Goal: Check status: Verify the current state of an ongoing process or item

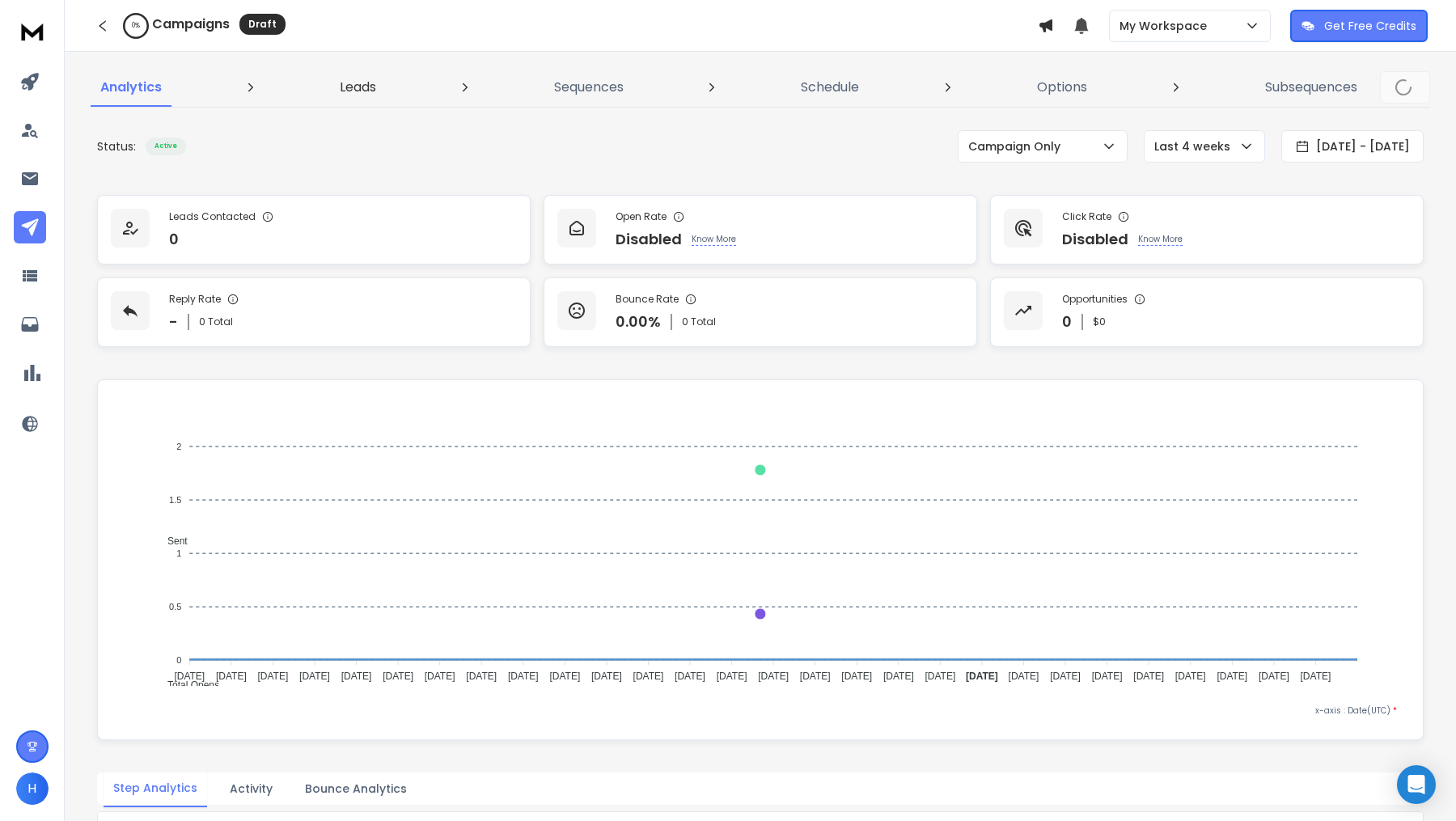
click at [347, 92] on p "Leads" at bounding box center [358, 87] width 36 height 19
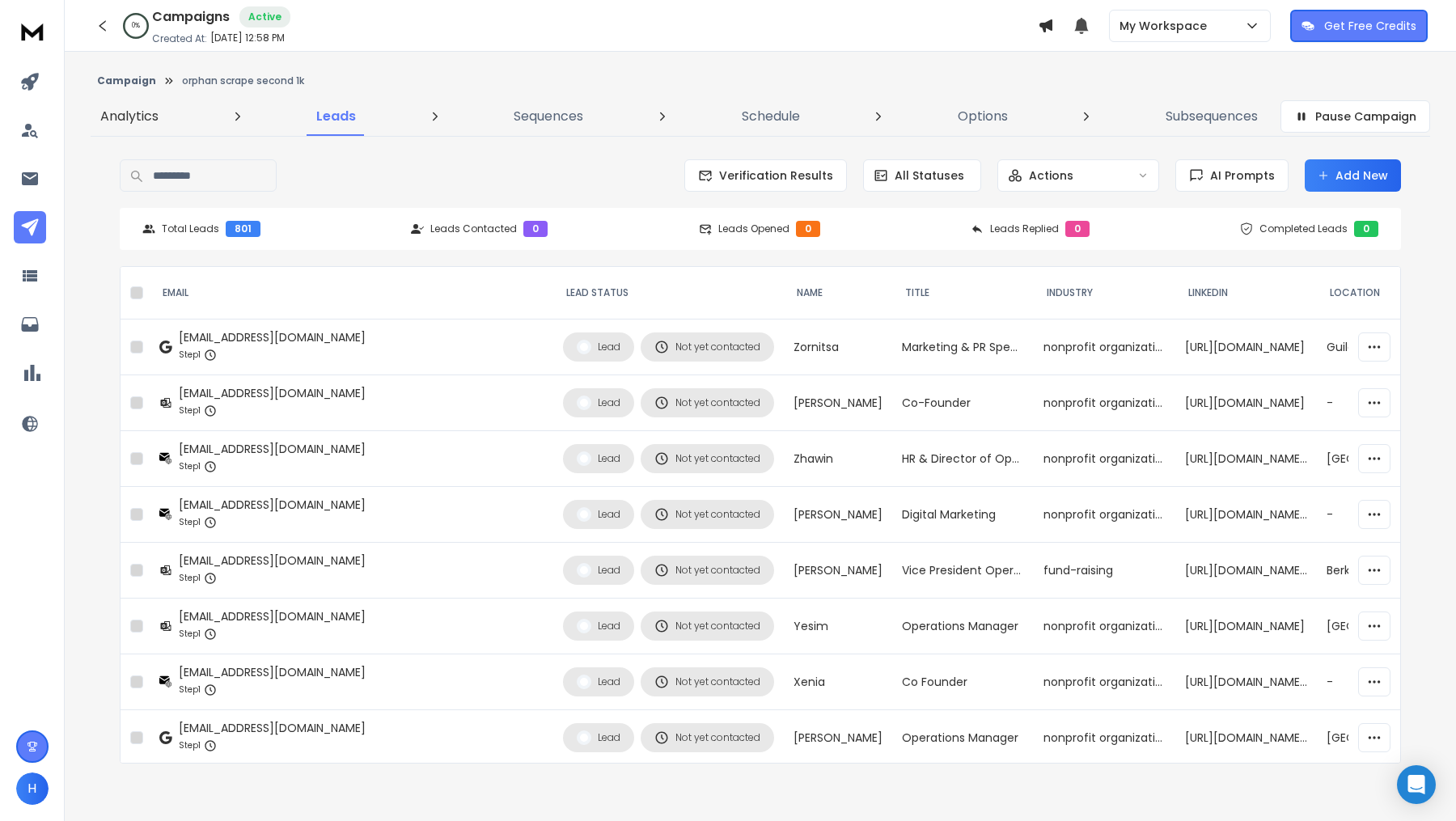
click at [161, 113] on link "Analytics" at bounding box center [130, 117] width 78 height 39
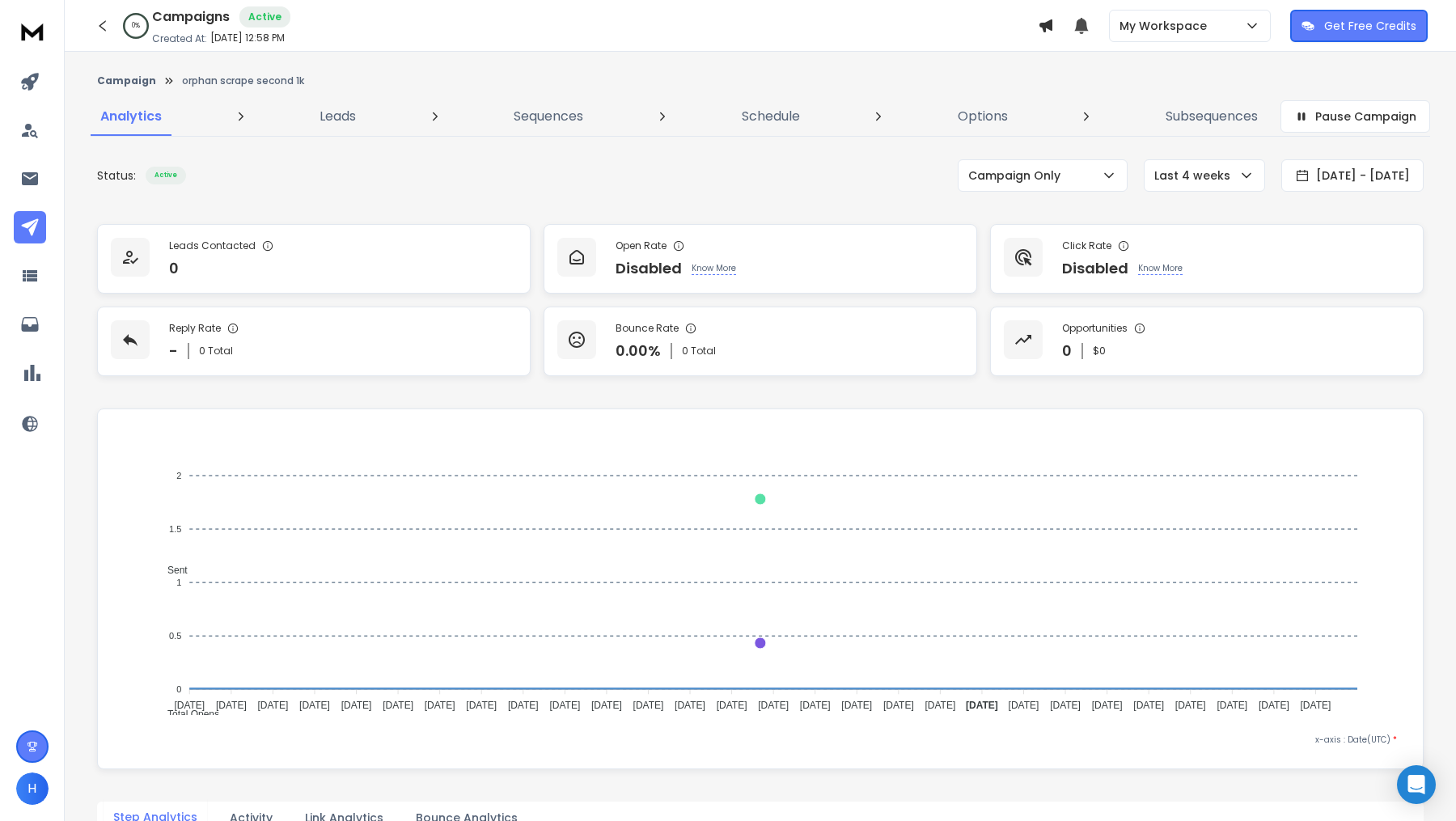
click at [691, 170] on div "Status: Active Pause Campaign Campaign Only Last 4 weeks [DATE] - [DATE]" at bounding box center [761, 175] width 1327 height 32
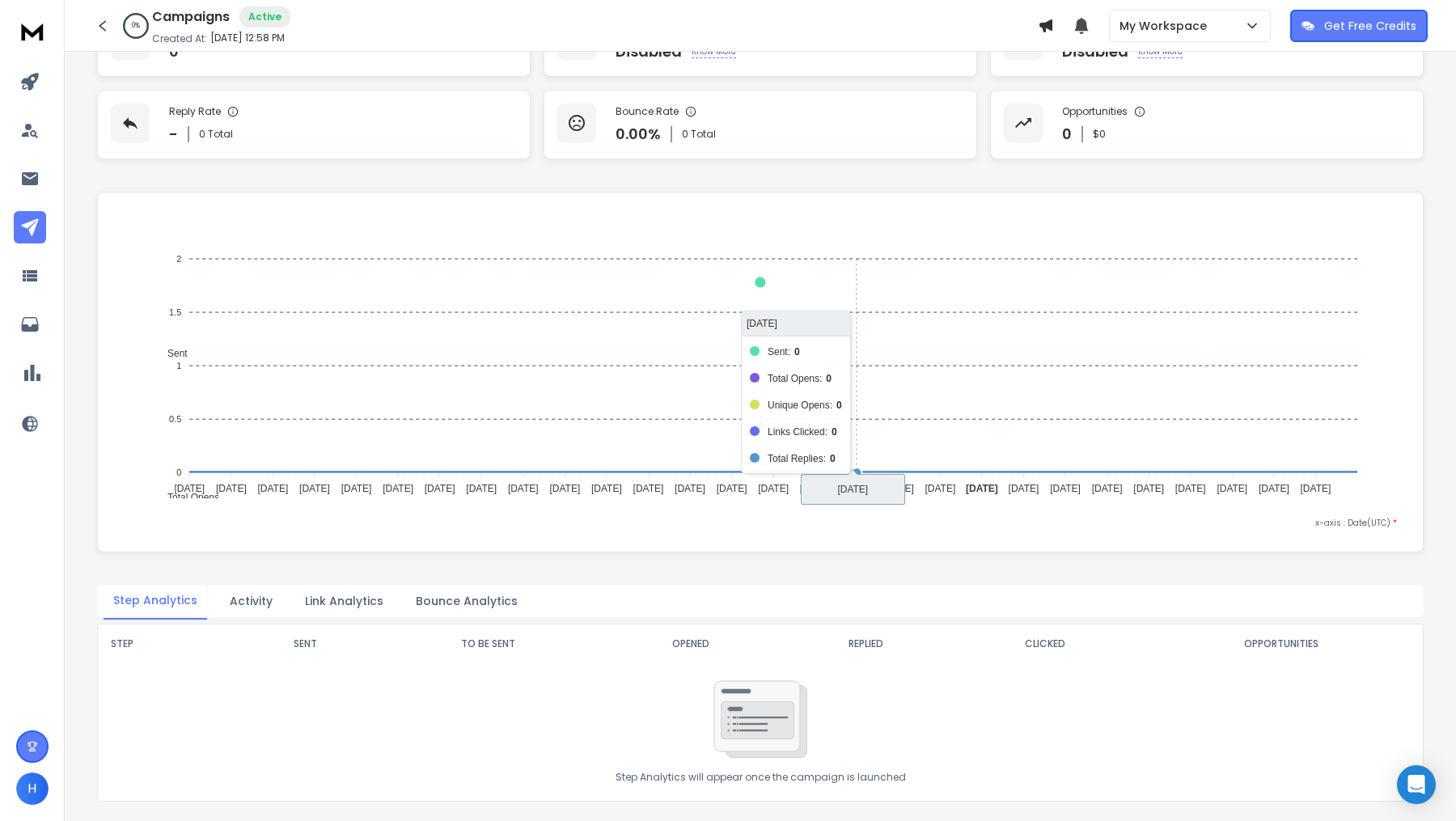
scroll to position [223, 0]
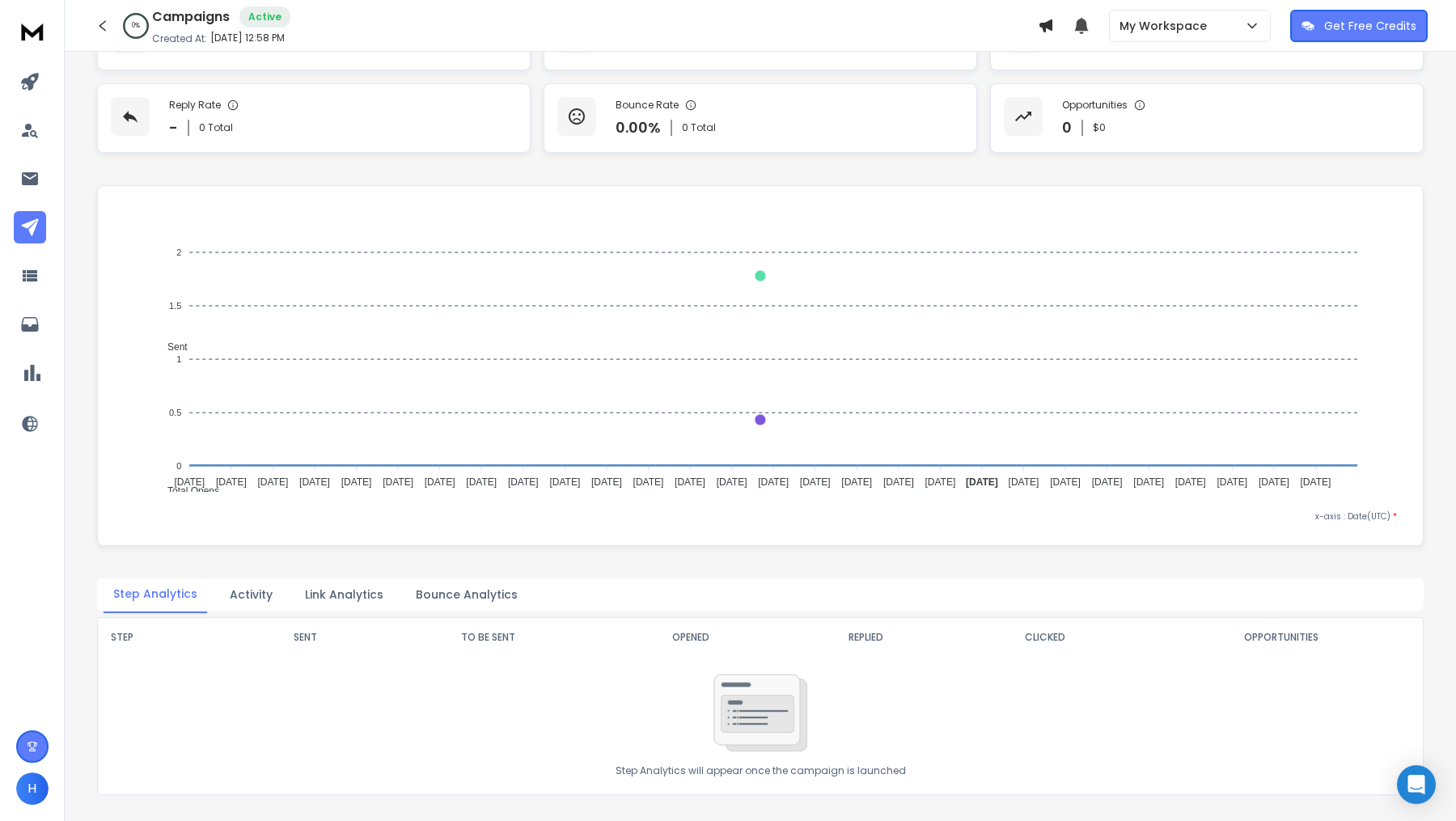
click at [28, 236] on icon at bounding box center [30, 227] width 19 height 19
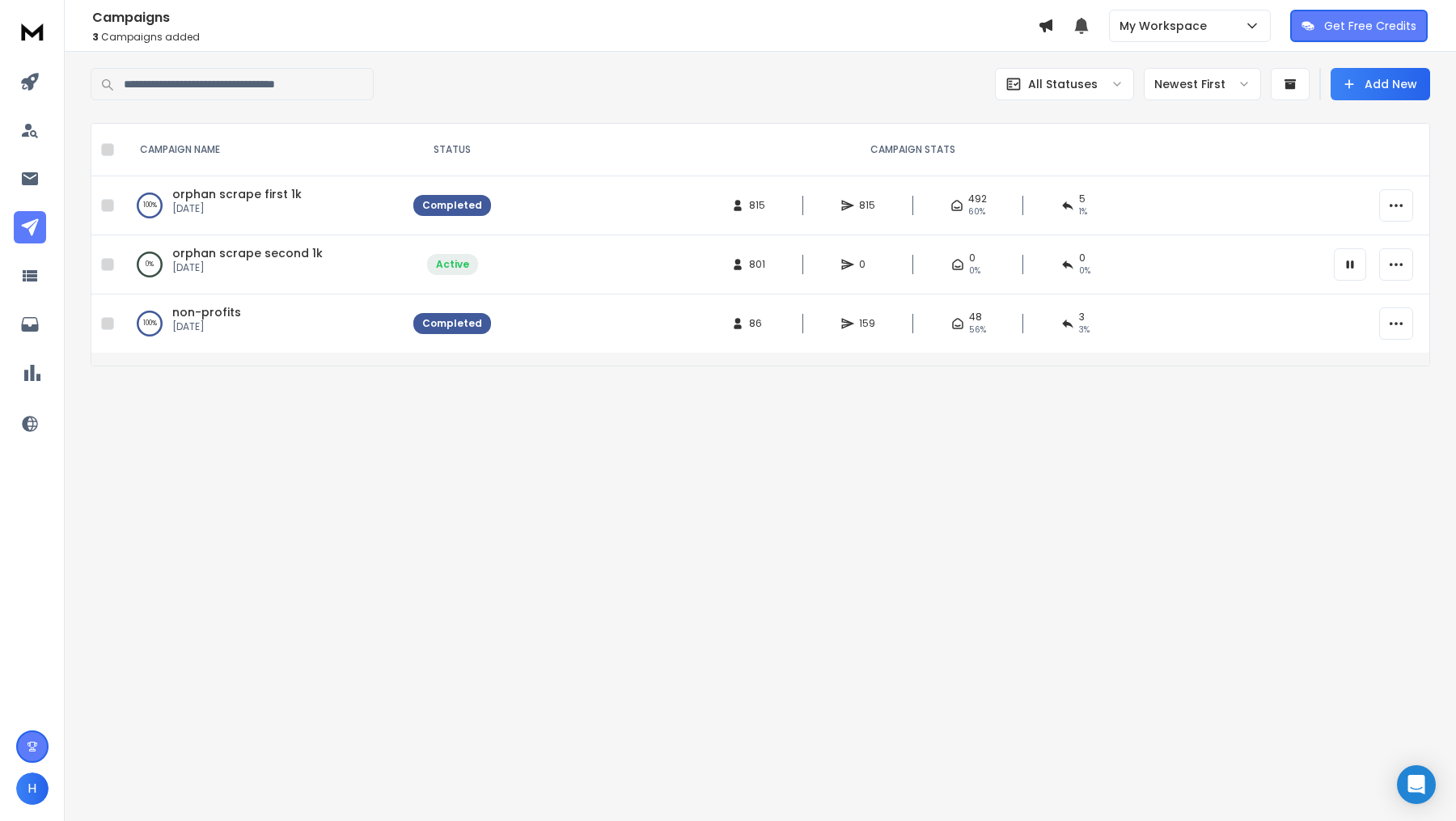
click at [759, 66] on div "Campaigns 3 Campaigns Added All Statuses Newest First Add New CAMPAIGN NAME STA…" at bounding box center [760, 217] width 1392 height 330
click at [761, 91] on div "Campaigns 3 Campaigns Added All Statuses Newest First Add New" at bounding box center [1095, 84] width 670 height 32
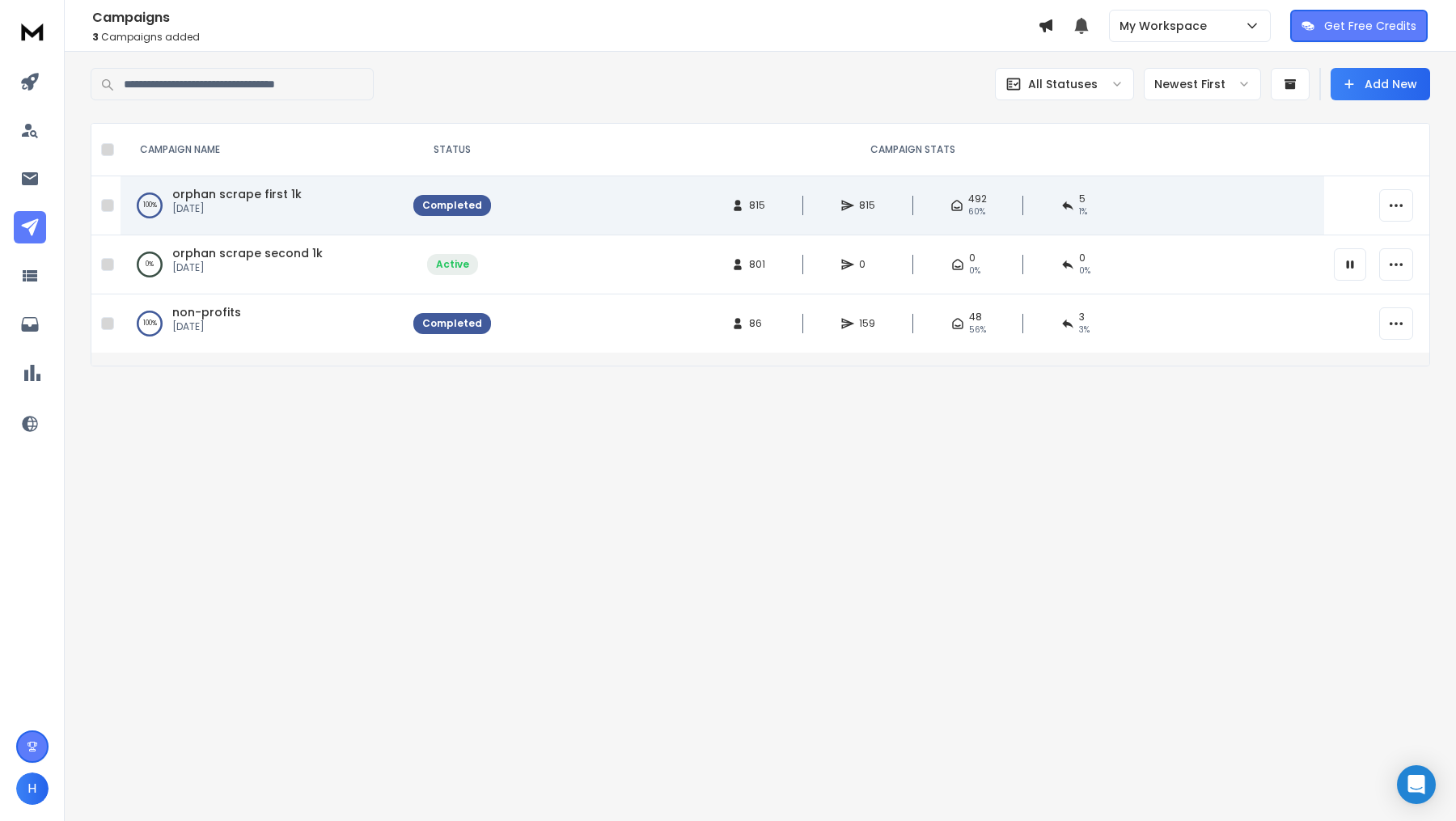
click at [847, 224] on td "815 815 492 60 % 5 1 %" at bounding box center [913, 206] width 824 height 59
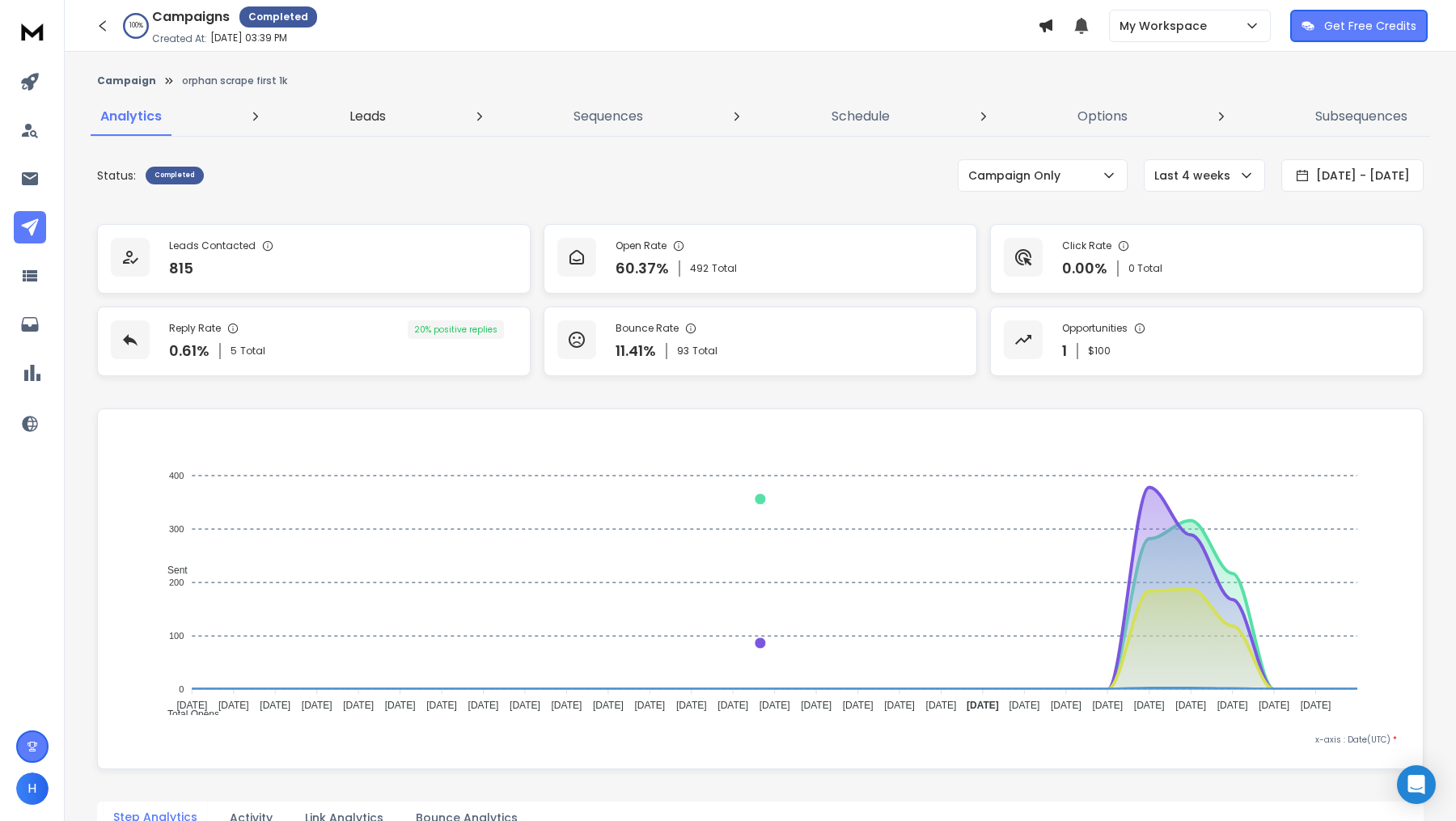
click at [371, 115] on p "Leads" at bounding box center [367, 116] width 36 height 19
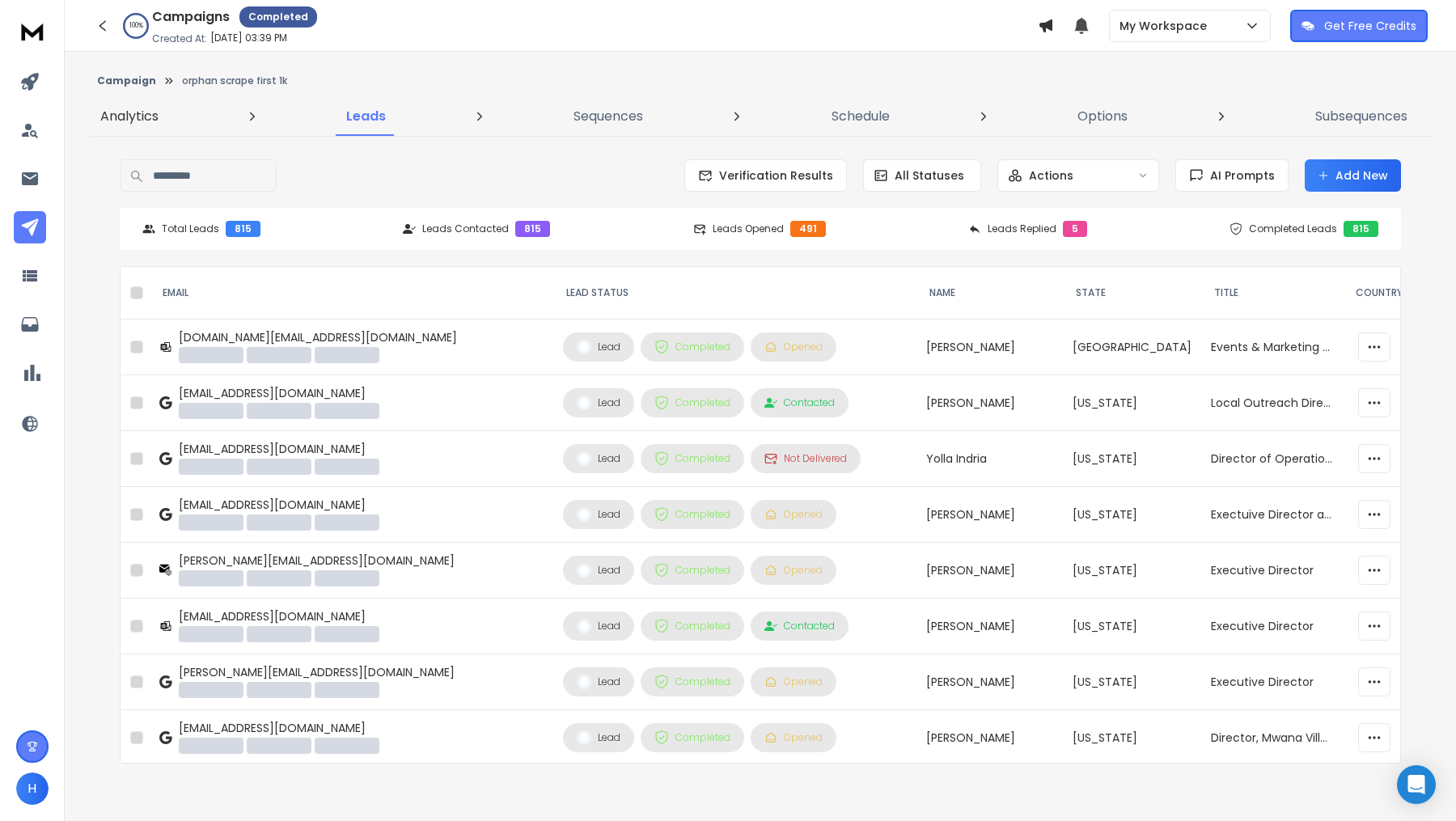
click at [150, 109] on p "Analytics" at bounding box center [129, 116] width 58 height 19
